Goal: Task Accomplishment & Management: Manage account settings

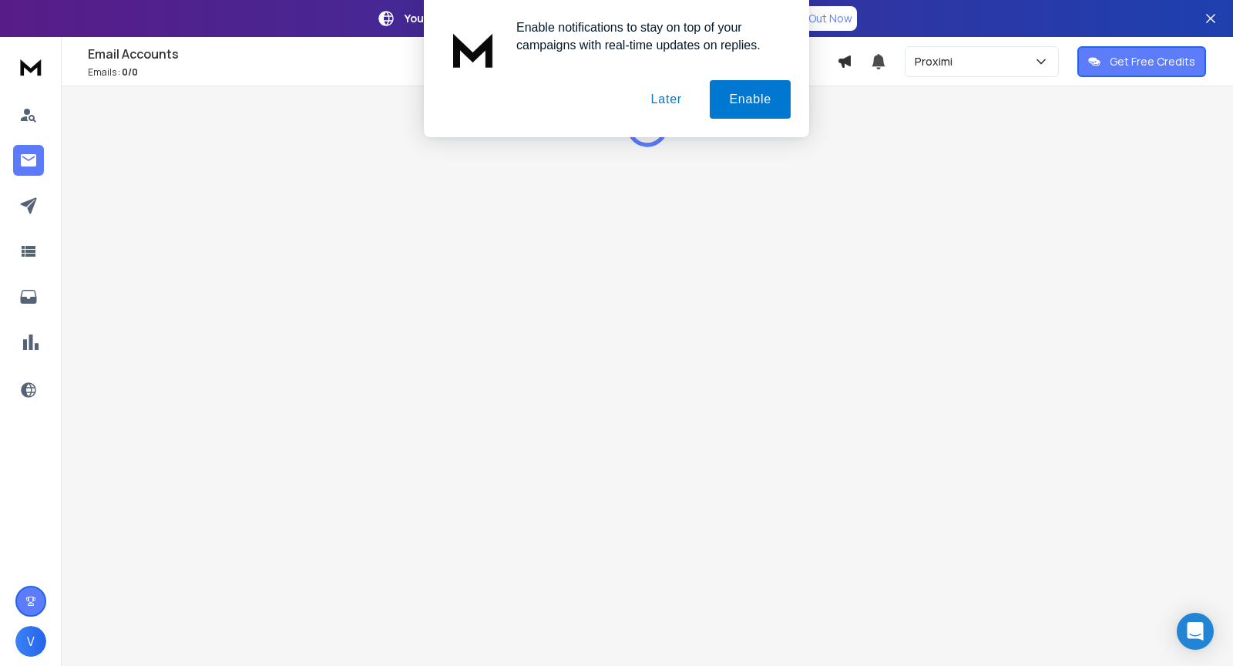
click at [672, 99] on button "Later" at bounding box center [665, 99] width 69 height 39
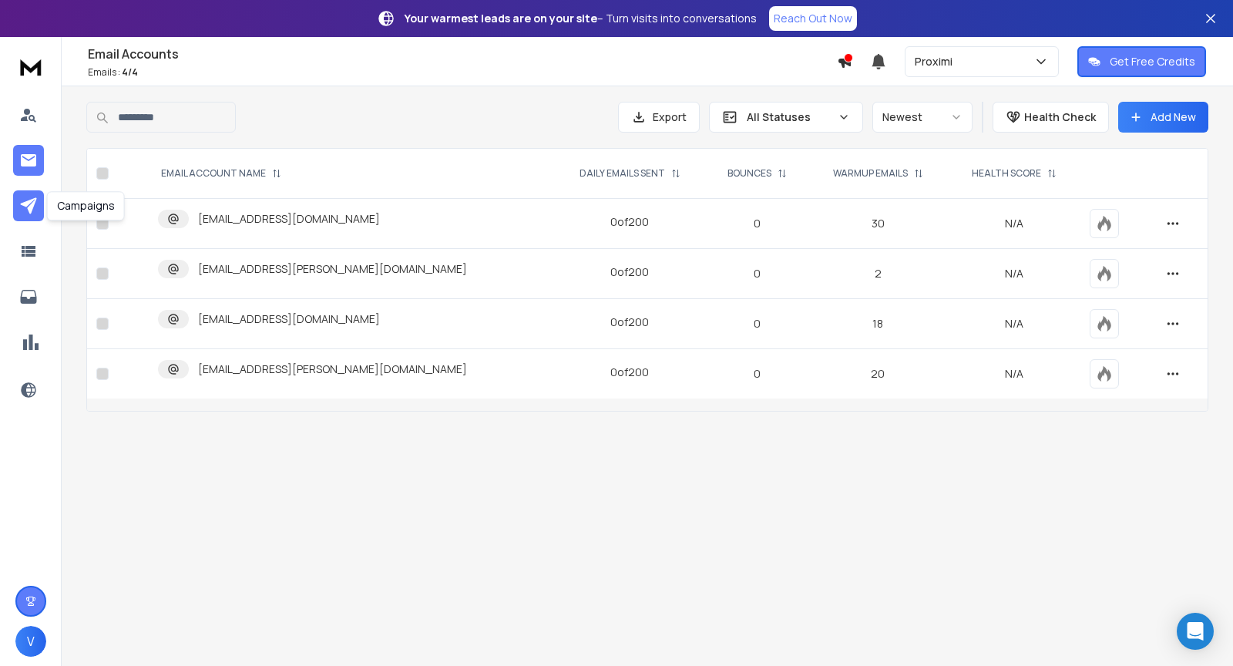
click at [30, 208] on icon at bounding box center [28, 205] width 16 height 16
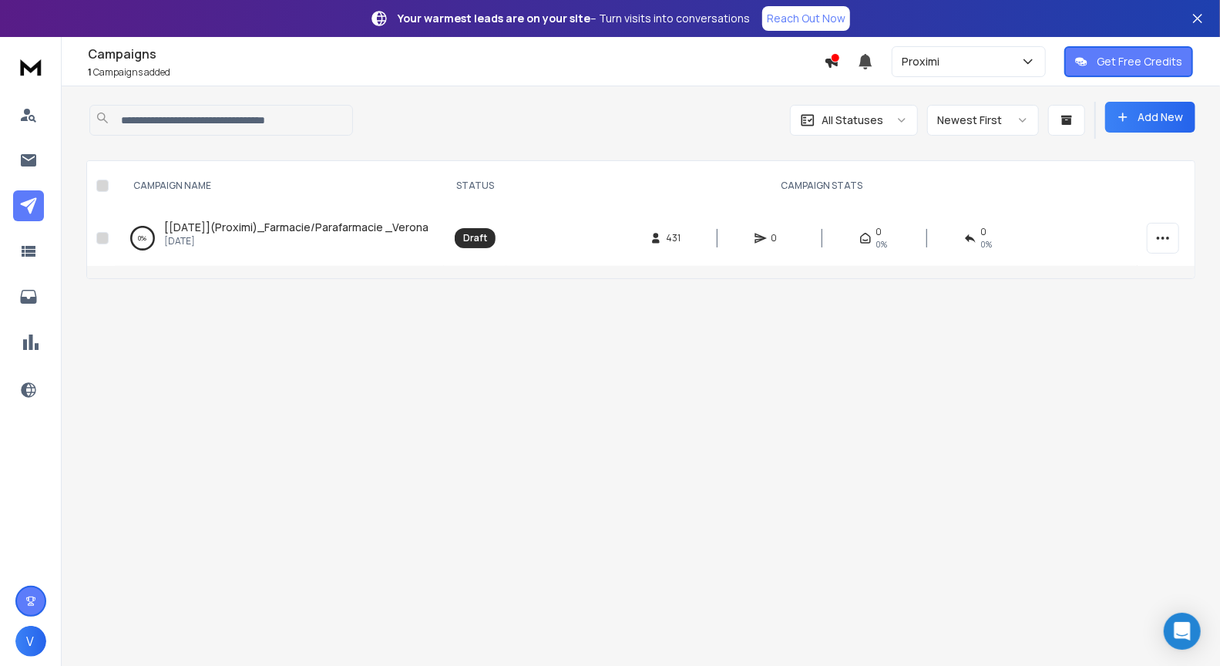
click at [945, 79] on div "Campaigns 1 Campaigns added Proximi Get Free Credits" at bounding box center [610, 61] width 1220 height 49
click at [946, 62] on p "Proximi" at bounding box center [924, 61] width 44 height 15
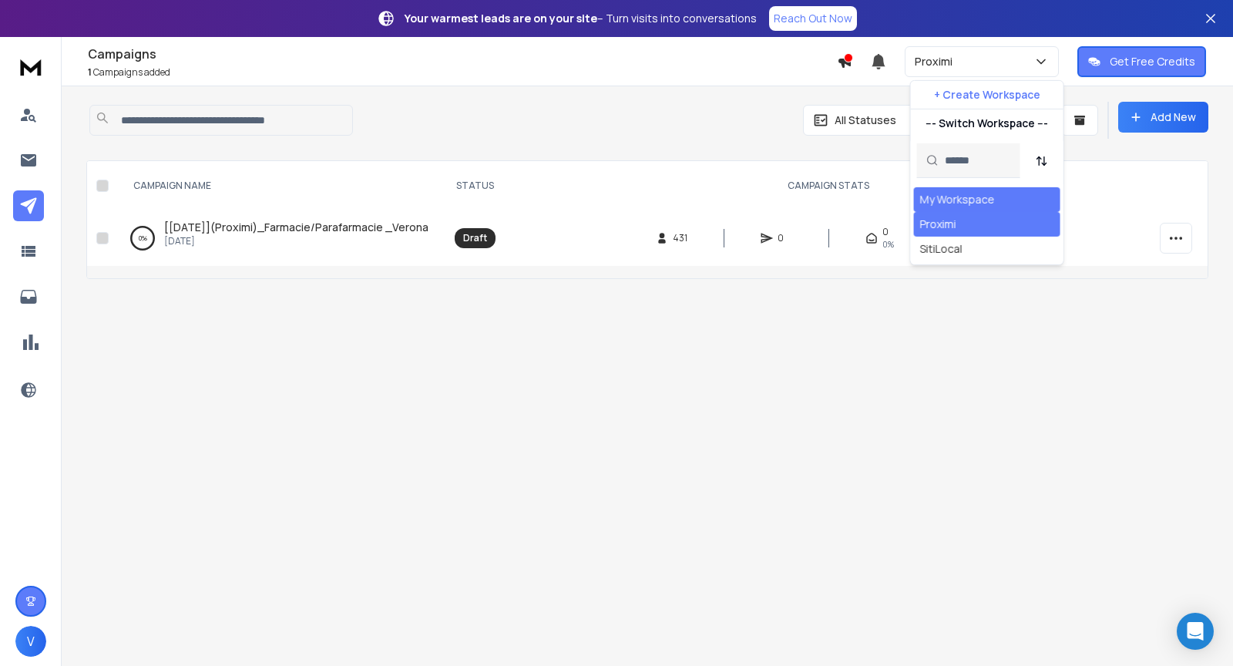
click at [963, 199] on div "My Workspace" at bounding box center [957, 199] width 75 height 15
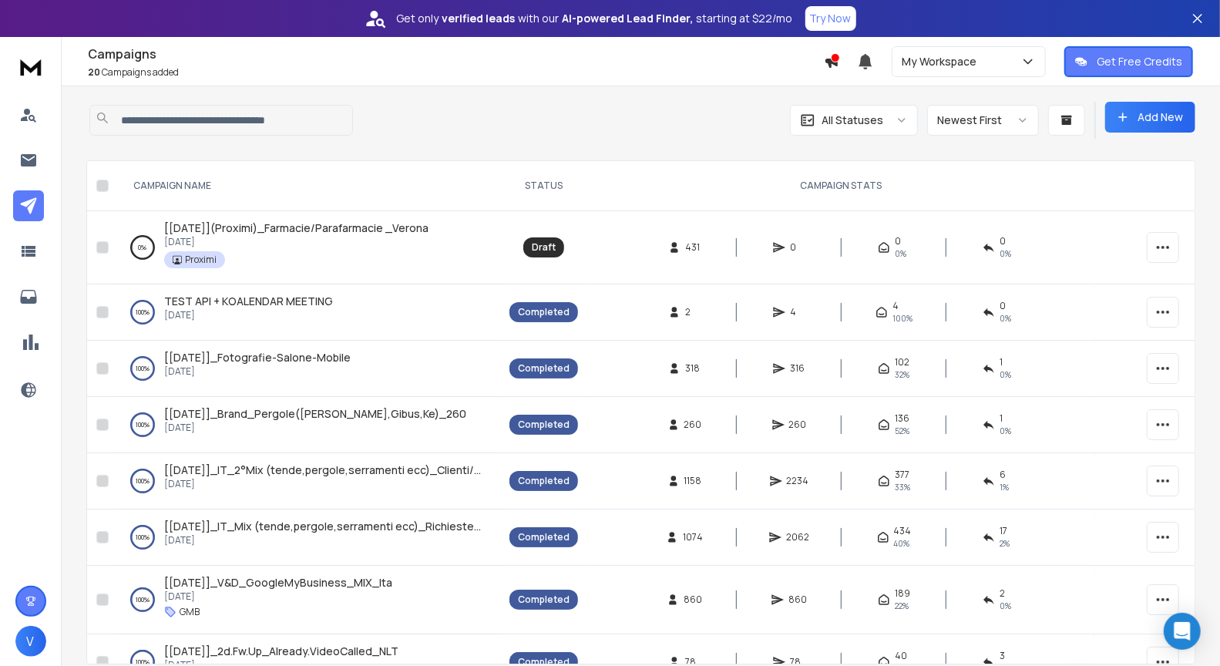
click at [1206, 19] on div "Get only verified leads with our AI-powered Lead Finder, starting at $22/mo Try…" at bounding box center [610, 18] width 1220 height 37
click at [1199, 19] on icon at bounding box center [1198, 19] width 14 height 14
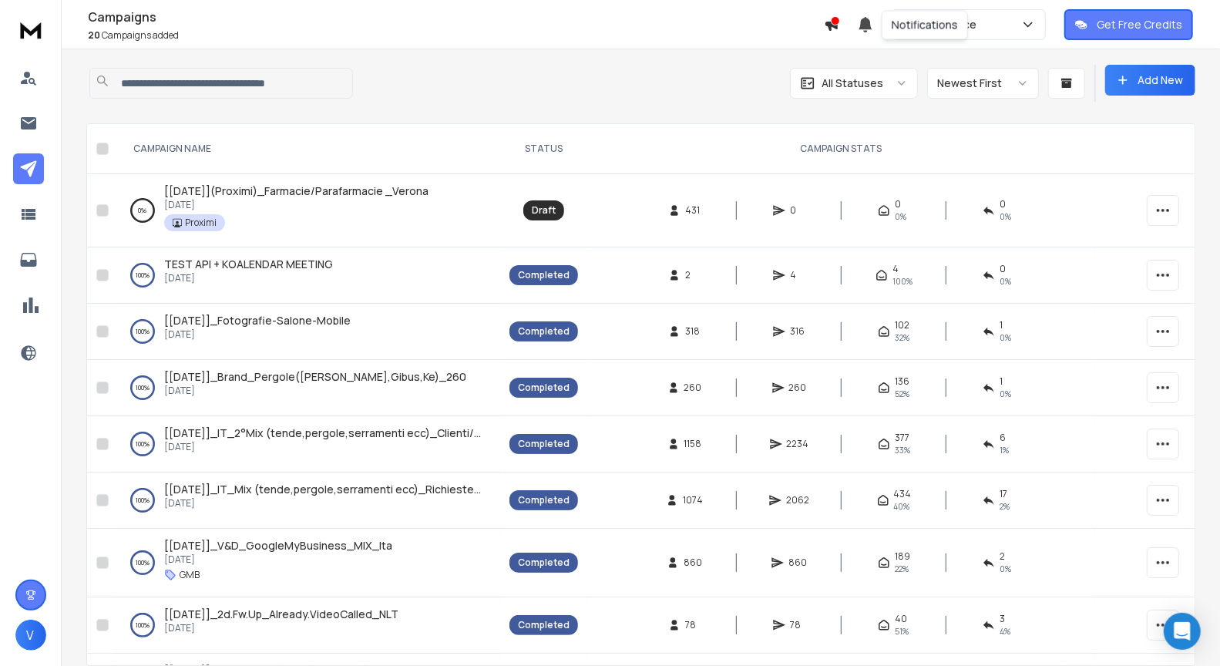
click at [847, 21] on div "My Workspace Get Free Credits" at bounding box center [1008, 24] width 369 height 31
click at [838, 21] on div at bounding box center [835, 20] width 9 height 9
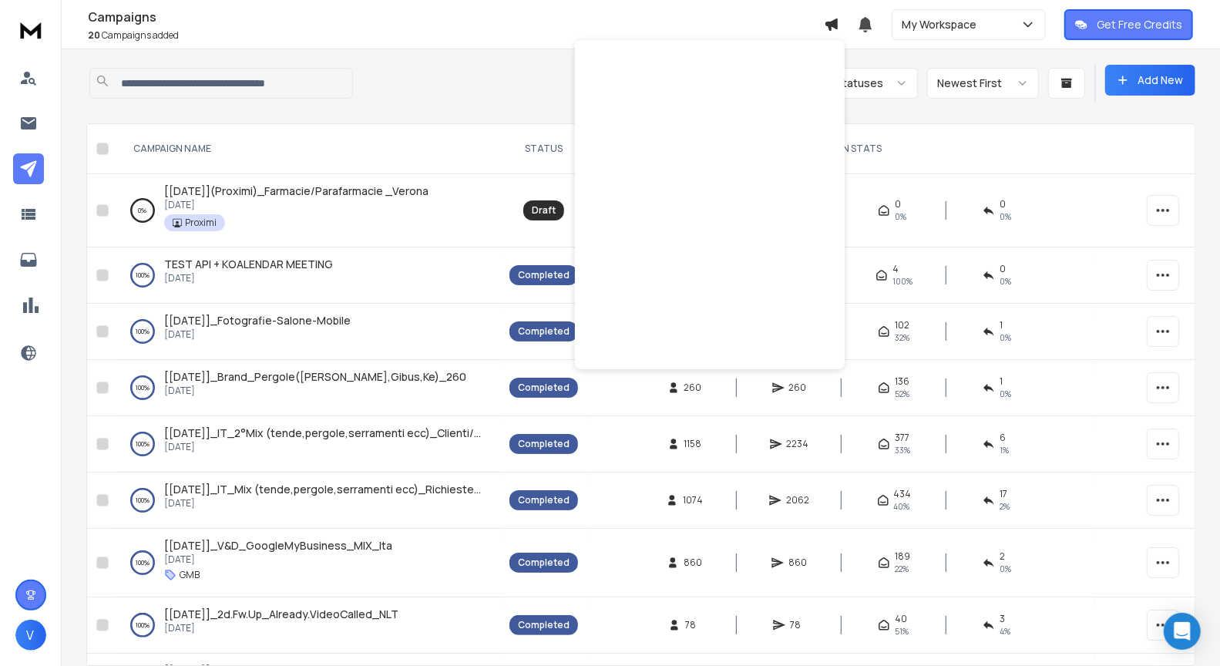
click at [520, 75] on div at bounding box center [363, 83] width 555 height 37
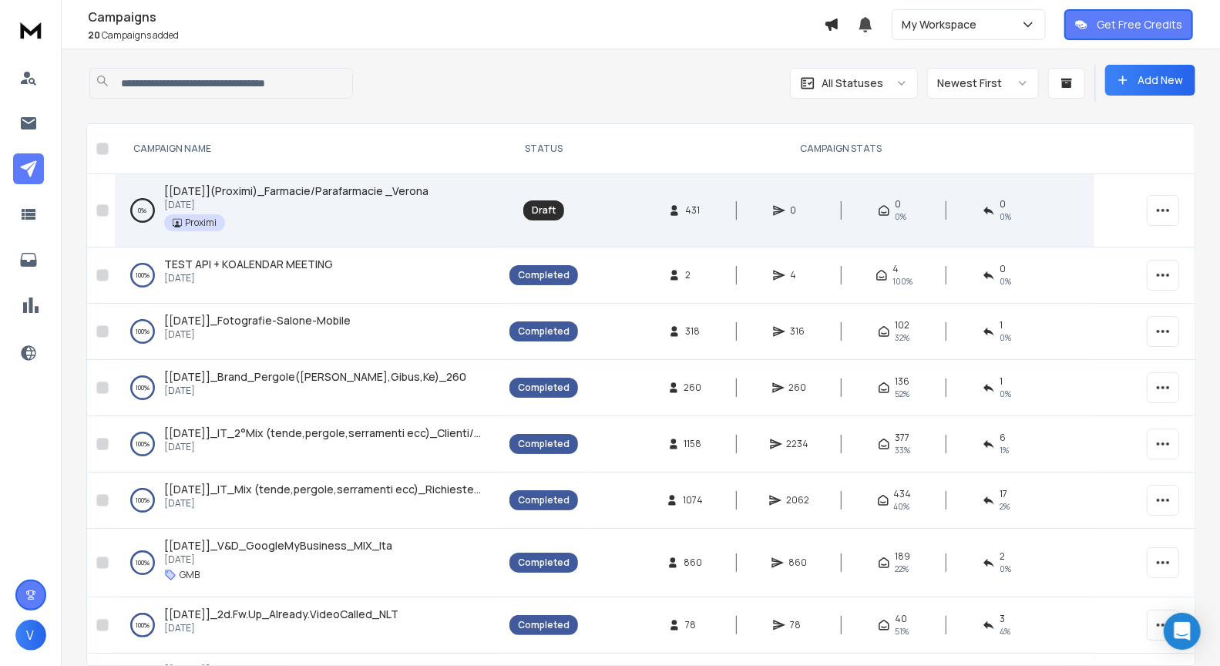
click at [1155, 212] on icon "button" at bounding box center [1162, 210] width 15 height 15
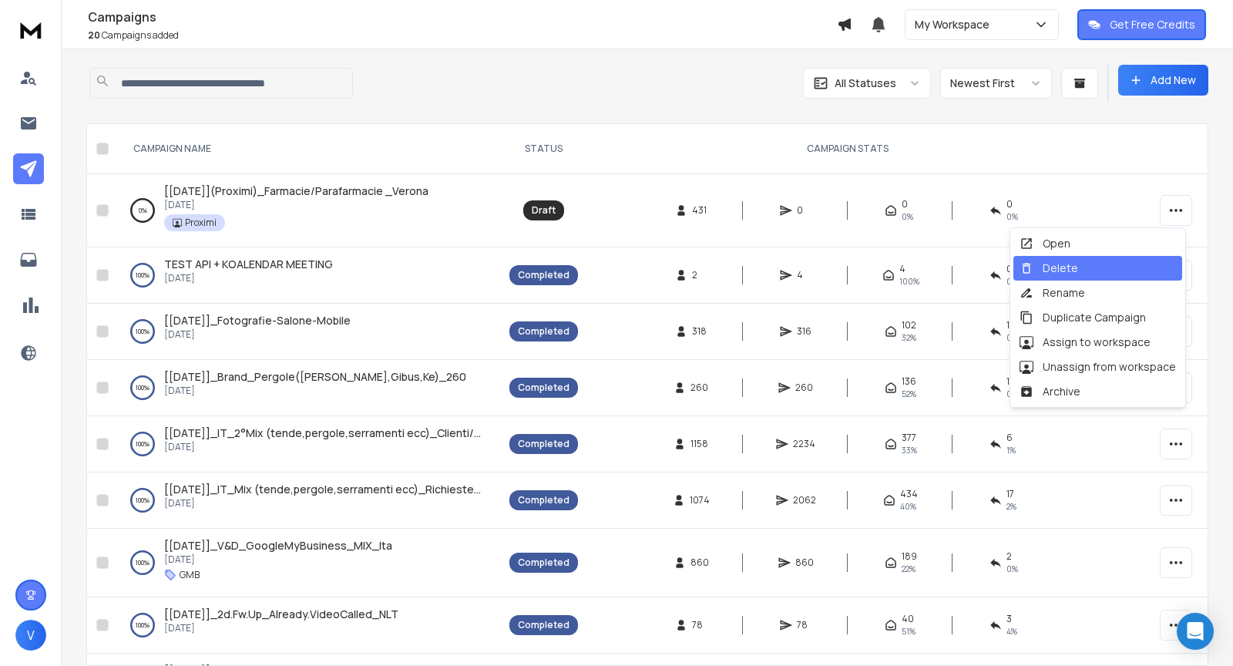
click at [1067, 271] on div "Delete" at bounding box center [1049, 268] width 59 height 15
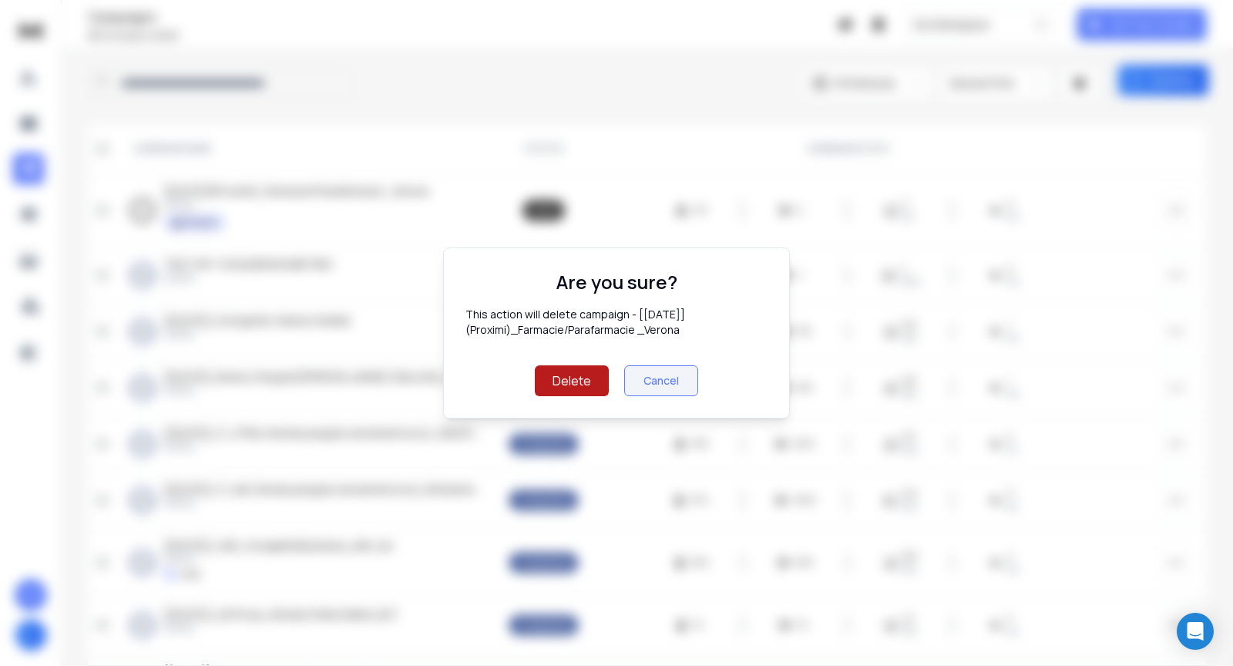
click at [587, 378] on button "Delete" at bounding box center [572, 380] width 74 height 31
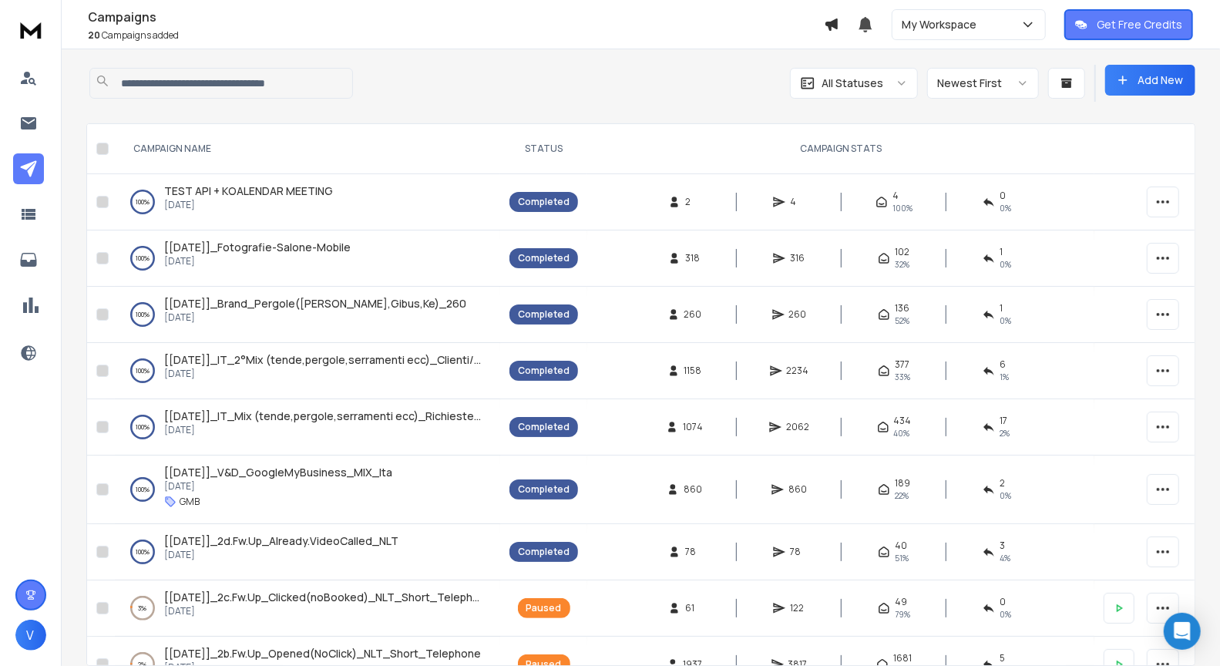
click at [500, 93] on div at bounding box center [363, 83] width 555 height 37
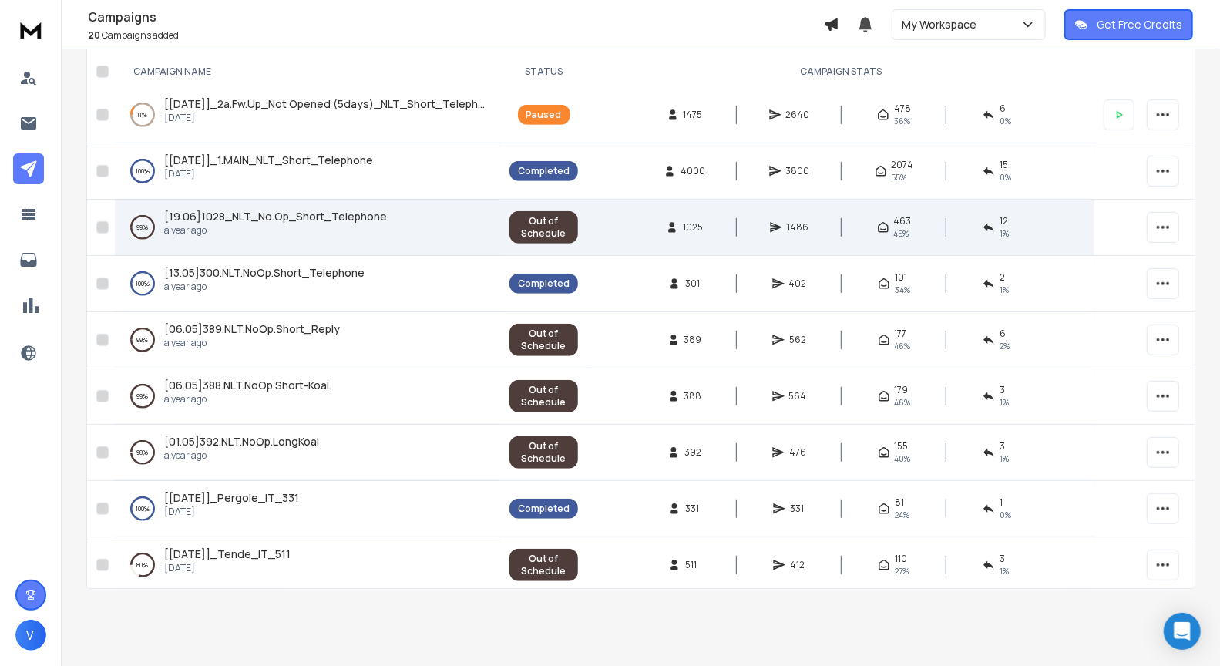
scroll to position [530, 0]
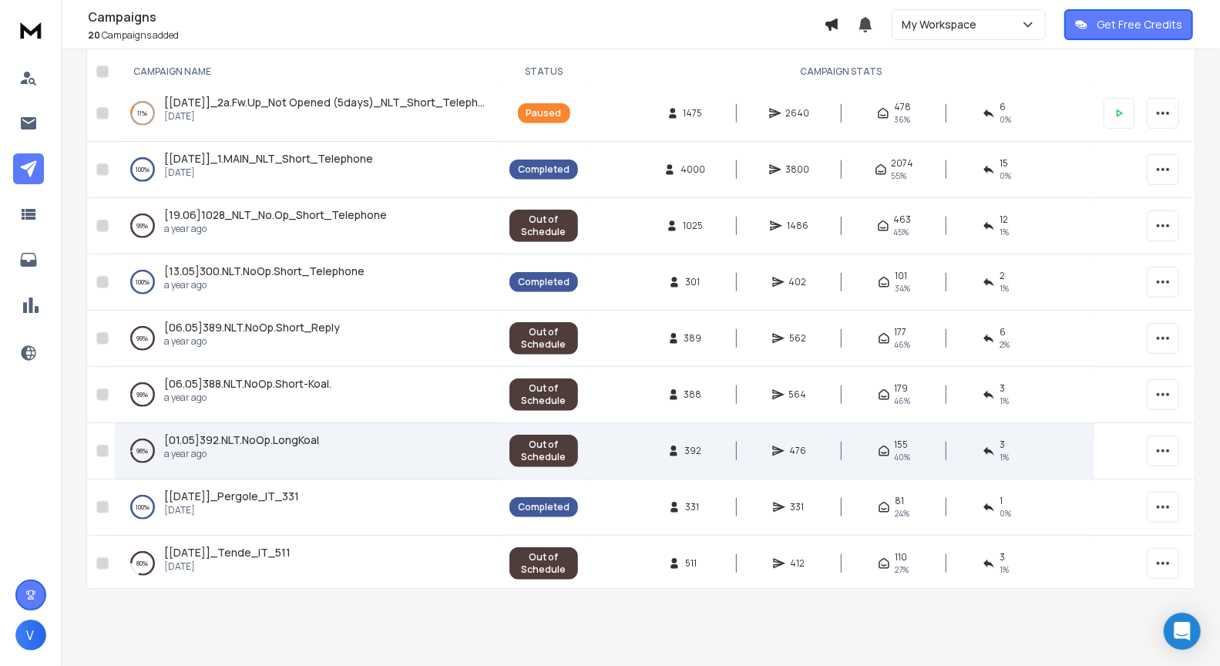
click at [281, 432] on span "[01.05]392.NLT.NoOp.LongKoal" at bounding box center [241, 439] width 155 height 15
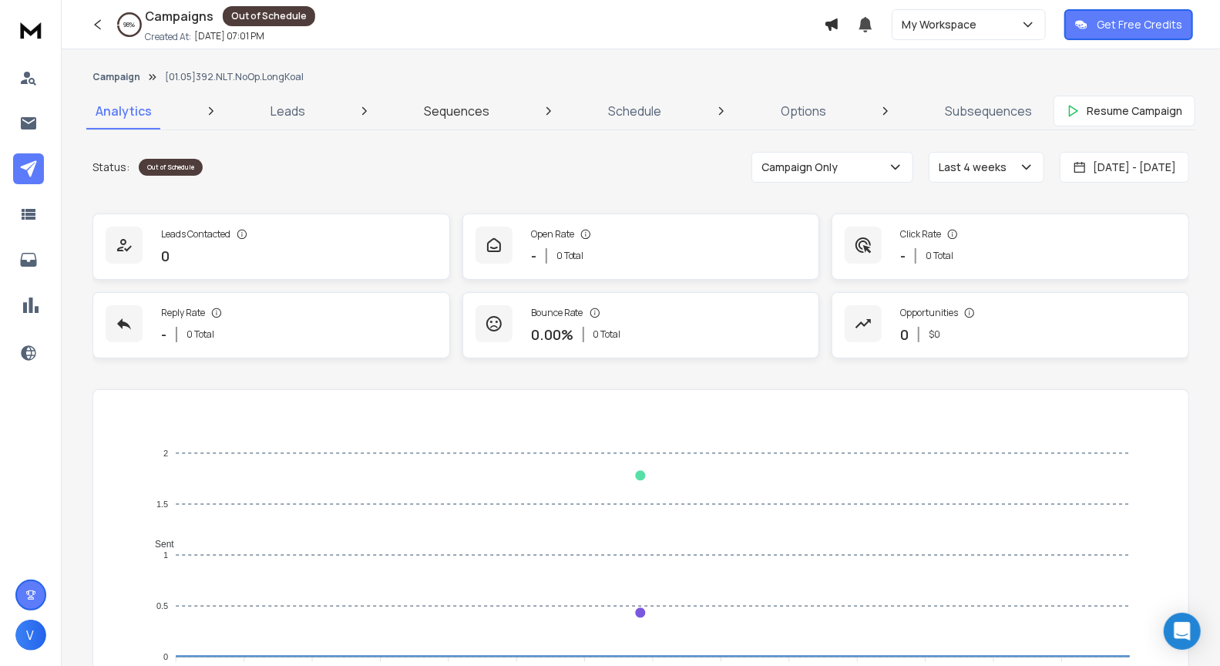
click at [442, 125] on link "Sequences" at bounding box center [457, 111] width 84 height 37
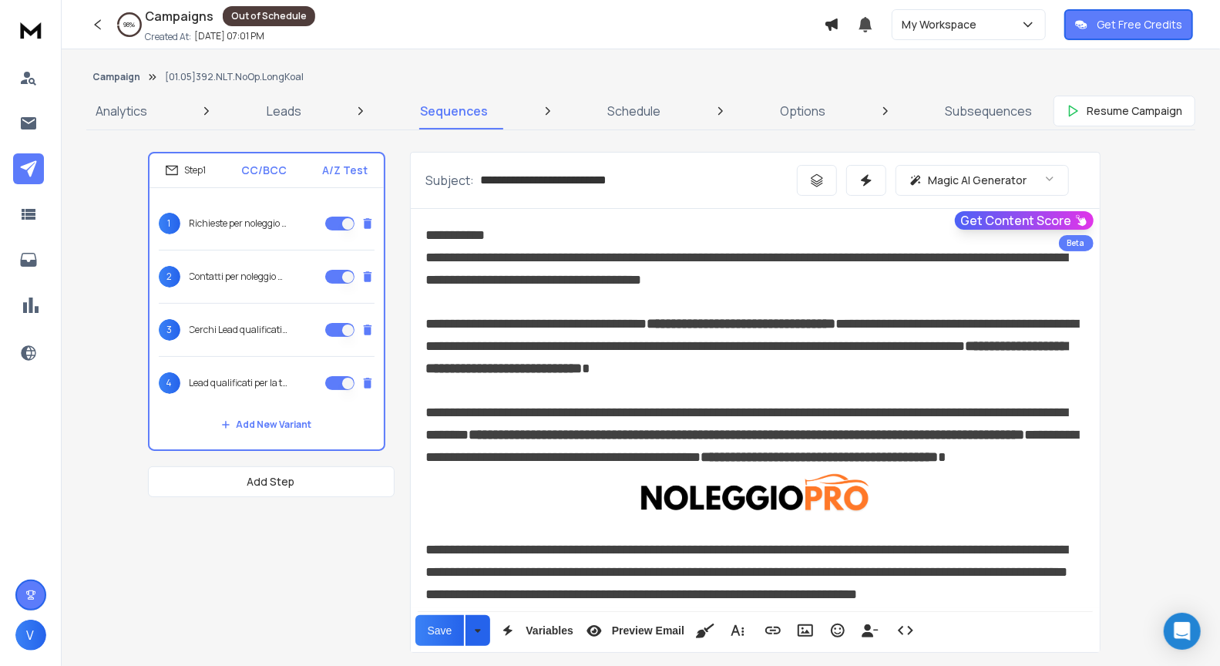
click at [246, 271] on p "Contatti per noleggio auto" at bounding box center [239, 277] width 99 height 12
type input "**********"
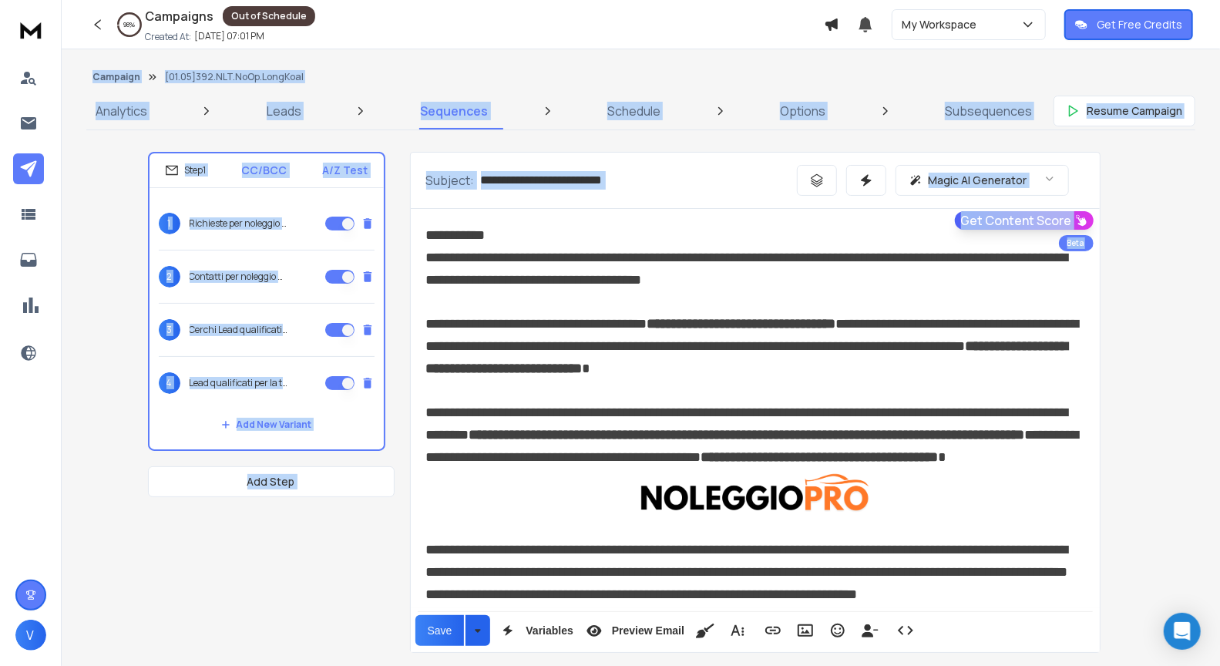
click at [425, 231] on div "**********" at bounding box center [755, 408] width 689 height 399
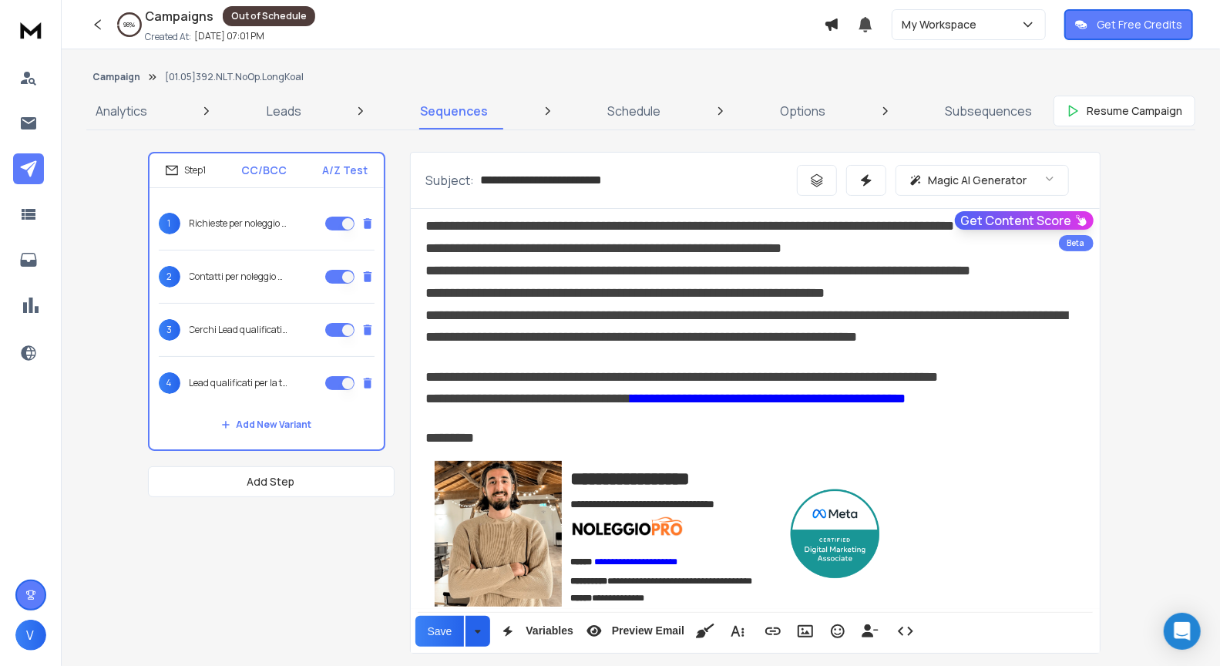
scroll to position [1055, 0]
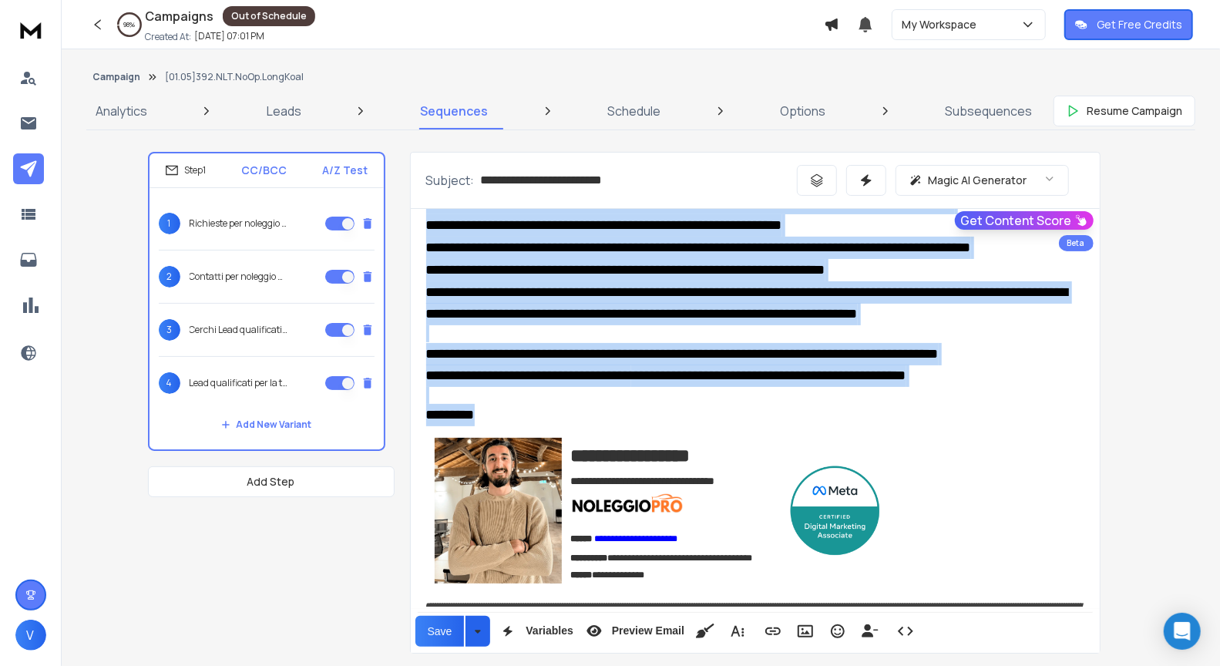
copy div "**********"
